Goal: Task Accomplishment & Management: Manage account settings

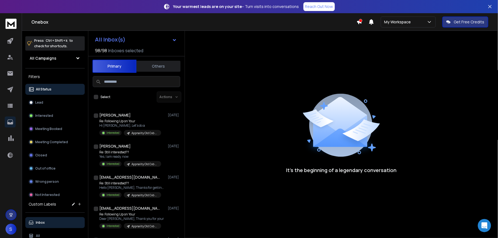
click at [165, 64] on button "Others" at bounding box center [159, 66] width 44 height 12
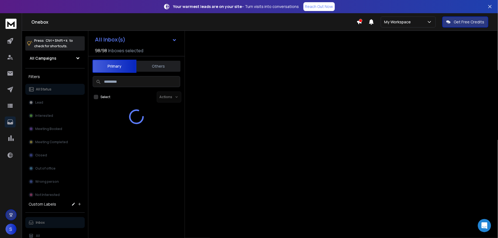
click at [102, 67] on button "Primary" at bounding box center [114, 66] width 44 height 13
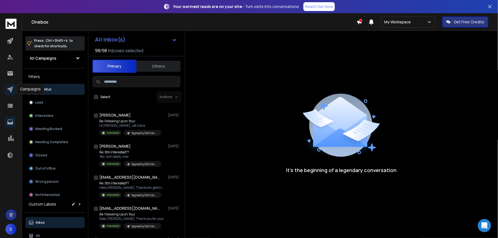
click at [9, 88] on icon at bounding box center [10, 90] width 6 height 6
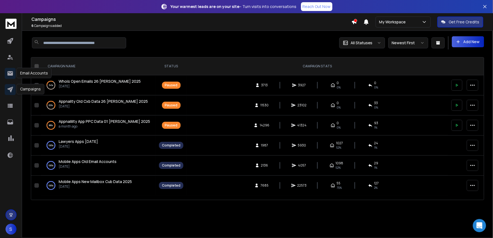
click at [10, 74] on icon at bounding box center [10, 73] width 6 height 4
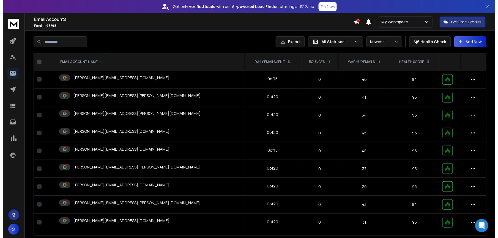
scroll to position [1602, 0]
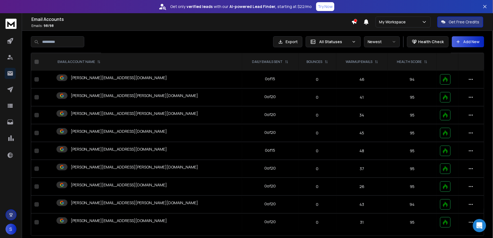
click at [92, 112] on p "shirley.nelson@theappnality.online" at bounding box center [134, 114] width 127 height 6
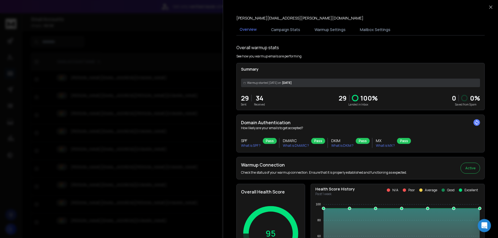
click at [329, 27] on button "Warmup Settings" at bounding box center [330, 30] width 38 height 12
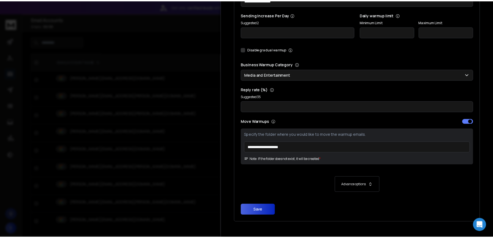
scroll to position [0, 0]
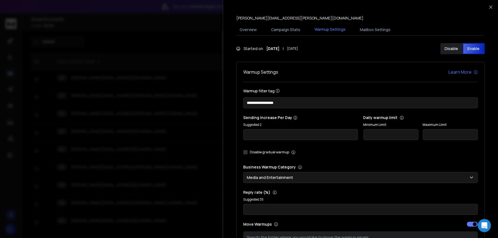
click at [201, 95] on div at bounding box center [249, 119] width 498 height 238
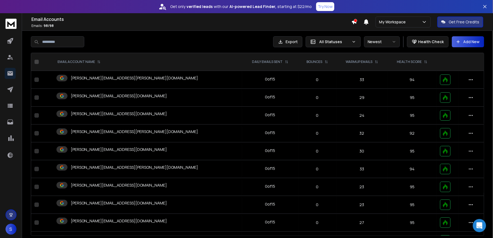
click at [104, 94] on p "s.nelson@apnalityworks.online" at bounding box center [119, 96] width 96 height 6
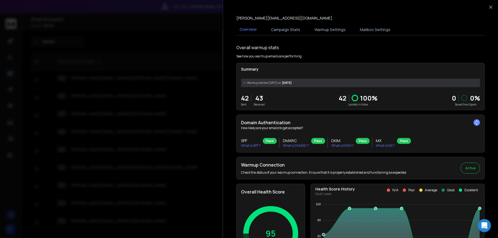
click at [325, 27] on button "Warmup Settings" at bounding box center [330, 30] width 38 height 12
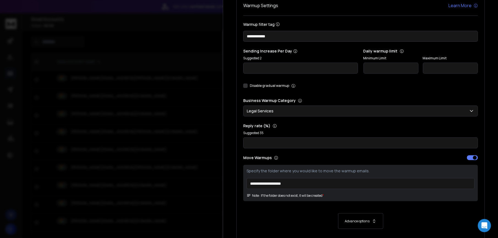
scroll to position [103, 0]
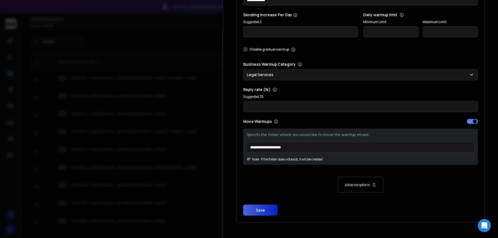
click at [179, 84] on div at bounding box center [249, 119] width 498 height 238
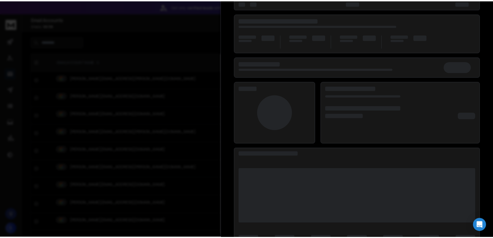
scroll to position [48, 0]
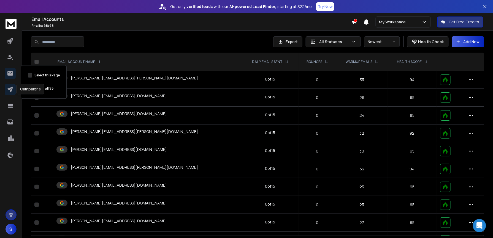
click at [12, 90] on icon at bounding box center [10, 89] width 7 height 7
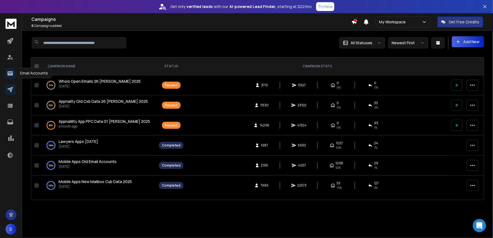
click at [12, 73] on icon at bounding box center [10, 73] width 6 height 4
